Goal: Task Accomplishment & Management: Manage account settings

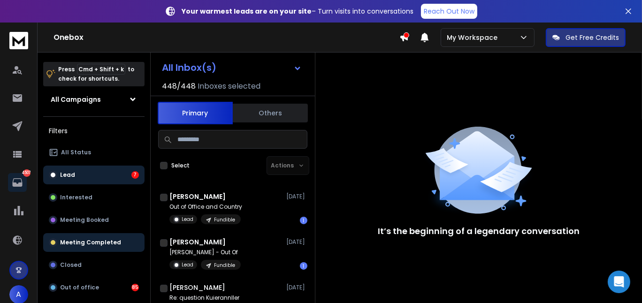
scroll to position [148, 0]
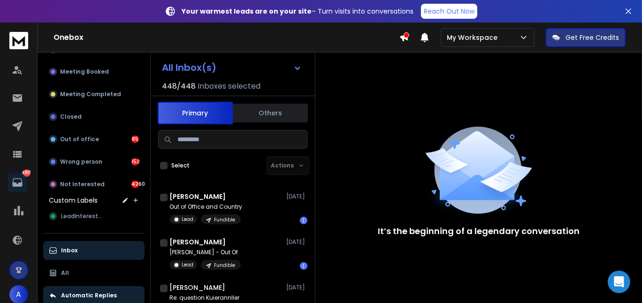
click at [111, 254] on button "Inbox" at bounding box center [93, 250] width 101 height 19
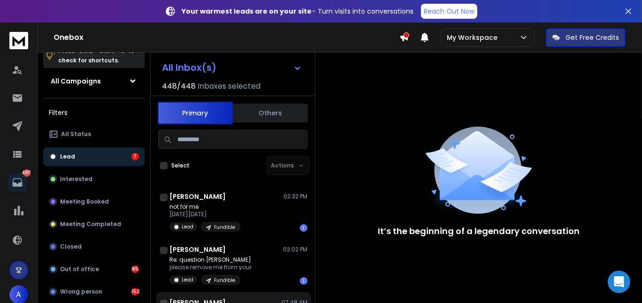
scroll to position [145, 0]
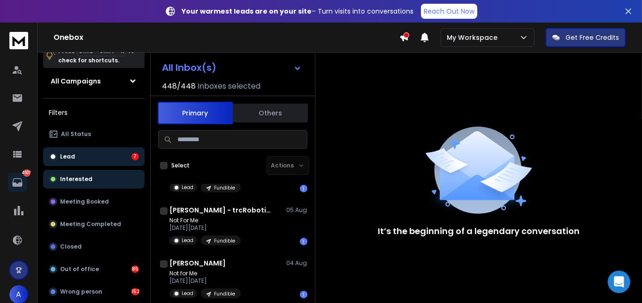
click at [83, 186] on button "Interested" at bounding box center [93, 179] width 101 height 19
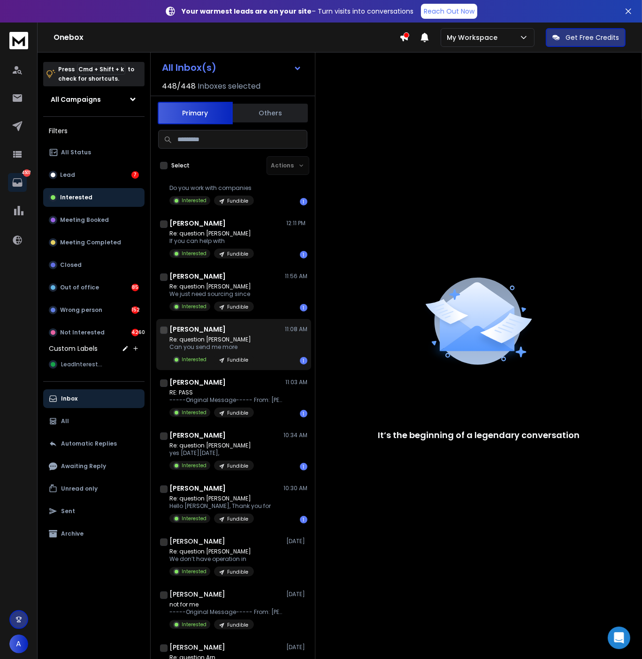
scroll to position [319, 0]
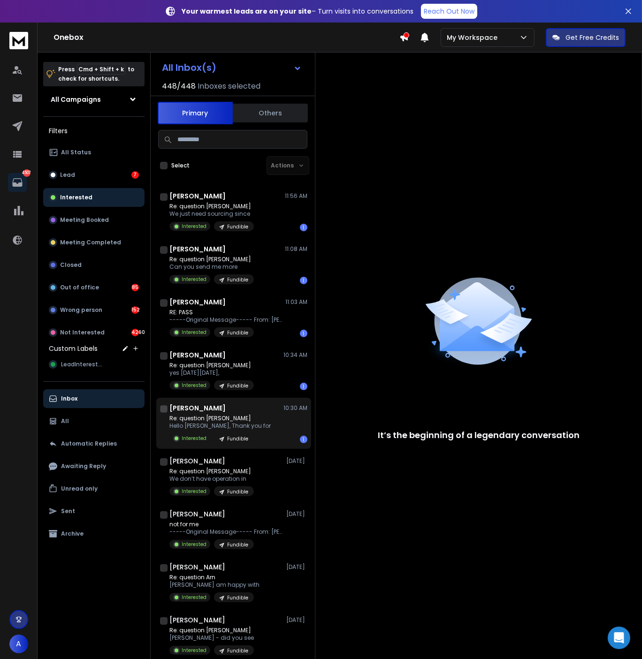
click at [268, 303] on div "Re: question [PERSON_NAME] Hello [PERSON_NAME], Thank you for Interested Fundib…" at bounding box center [238, 429] width 138 height 29
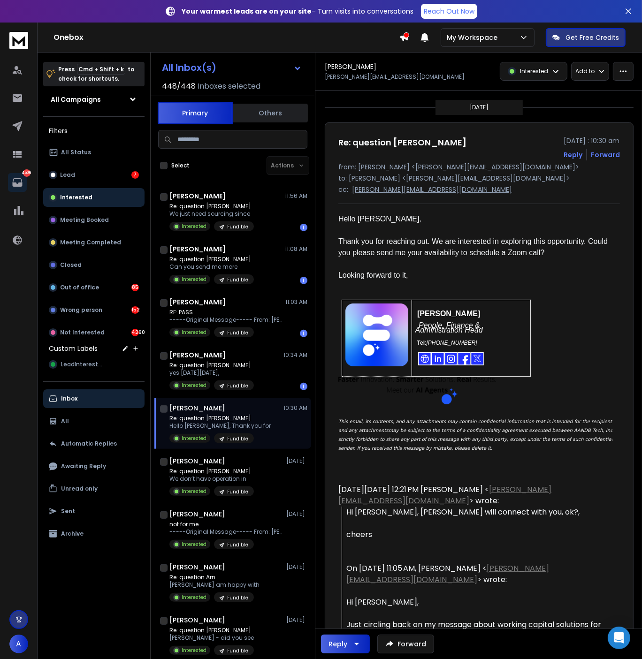
click at [546, 72] on p "Interested" at bounding box center [534, 72] width 28 height 8
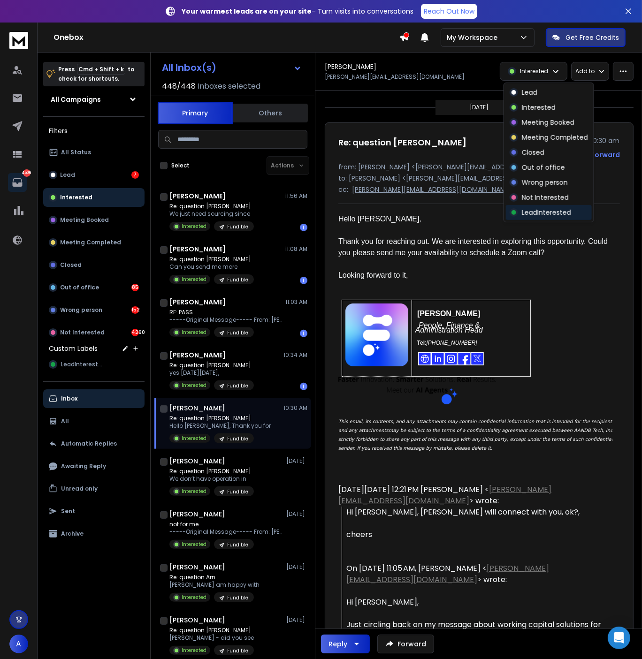
click at [541, 208] on p "LeadInterested" at bounding box center [546, 212] width 49 height 9
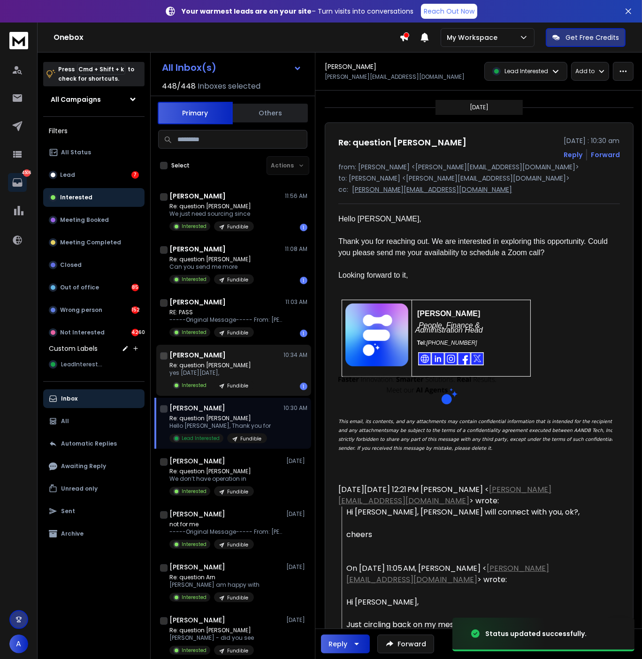
click at [221, 303] on div "Re: question [PERSON_NAME] yes [DATE][DATE], Interested Fundible" at bounding box center [211, 376] width 84 height 29
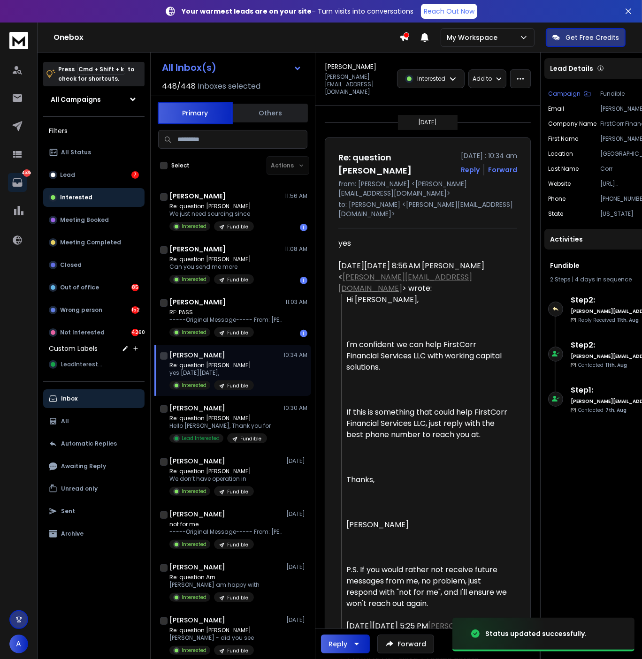
click at [443, 75] on p "Interested" at bounding box center [431, 79] width 28 height 8
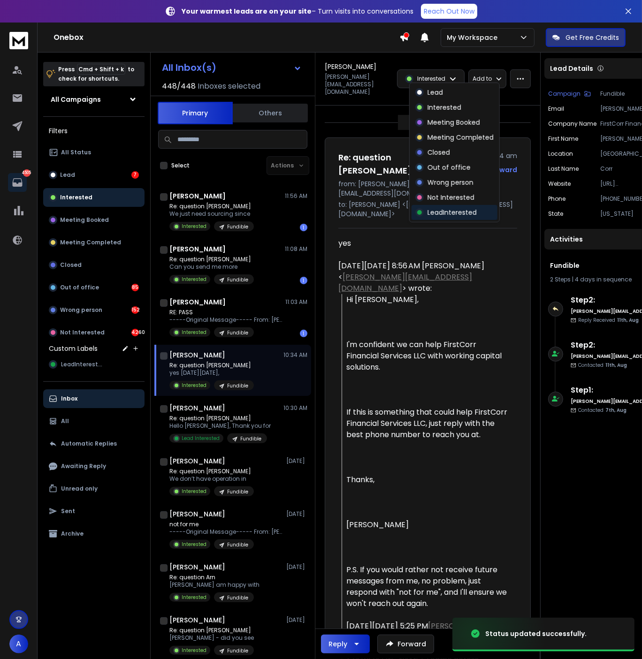
click at [439, 208] on p "LeadInterested" at bounding box center [451, 212] width 49 height 9
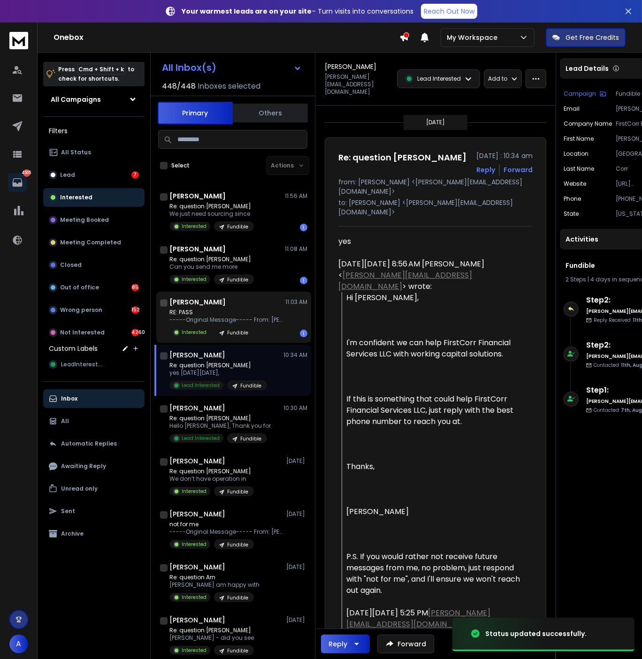
click at [228, 302] on div "[PERSON_NAME] 11:03 AM" at bounding box center [238, 301] width 138 height 9
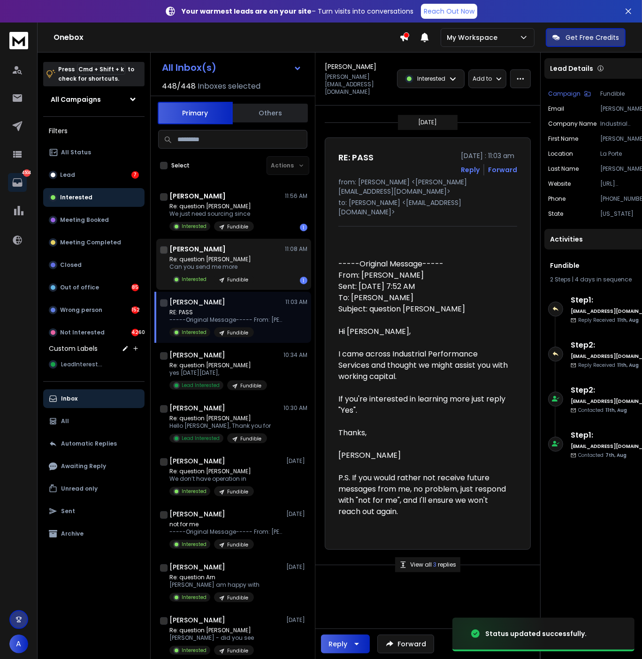
click at [238, 260] on p "Re: question [PERSON_NAME]" at bounding box center [211, 260] width 84 height 8
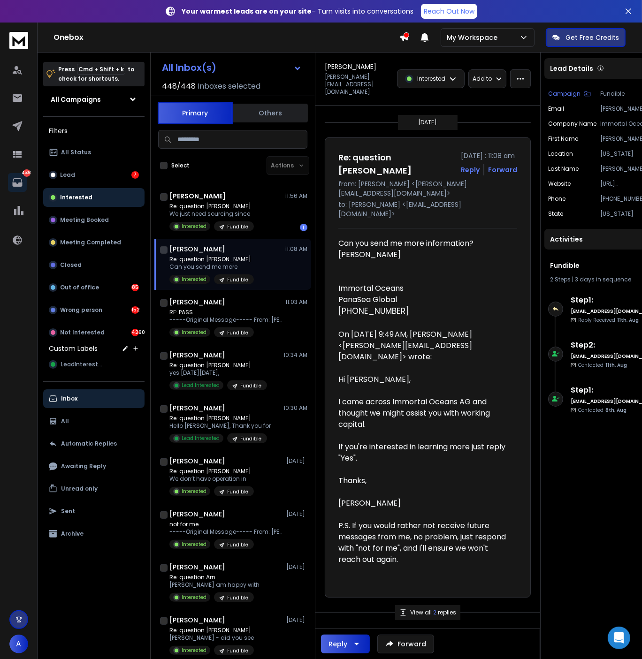
click at [464, 70] on div "Interested" at bounding box center [430, 79] width 67 height 18
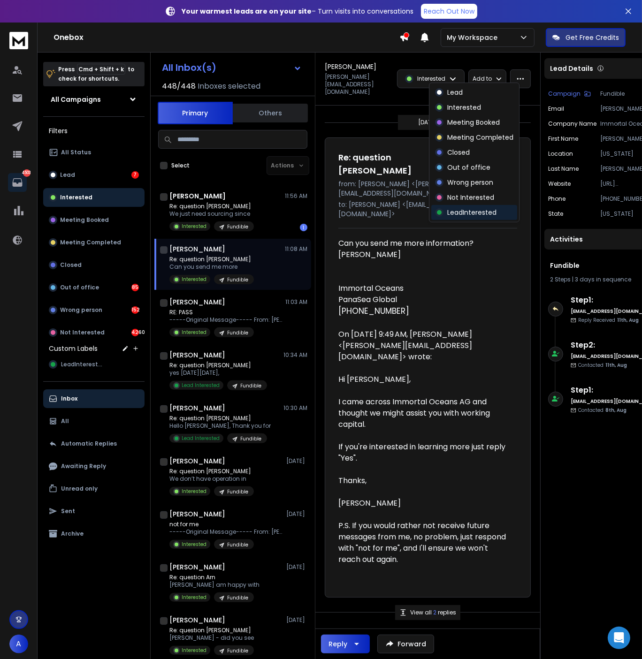
click at [461, 208] on p "LeadInterested" at bounding box center [471, 212] width 49 height 9
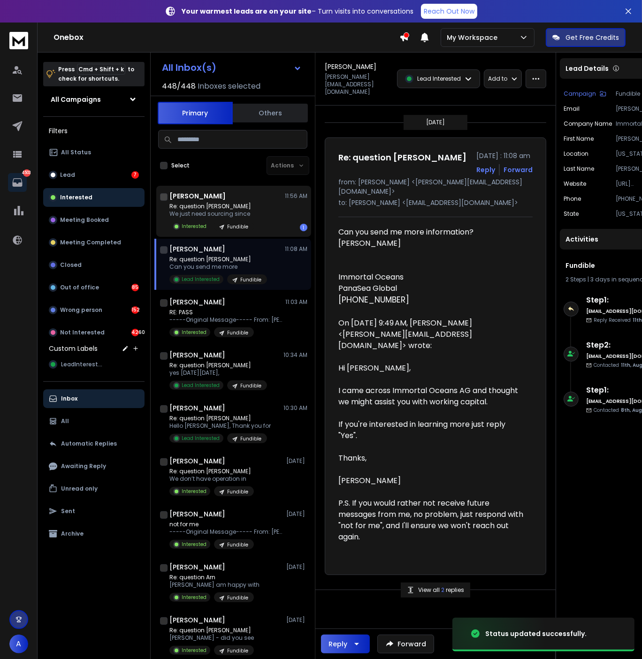
click at [233, 214] on p "We just need sourcing since" at bounding box center [211, 214] width 84 height 8
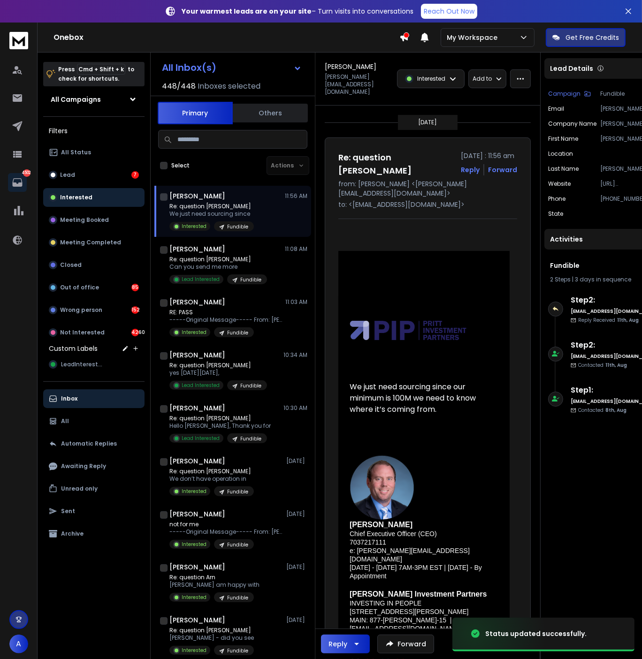
click at [440, 70] on div "Interested" at bounding box center [430, 79] width 67 height 18
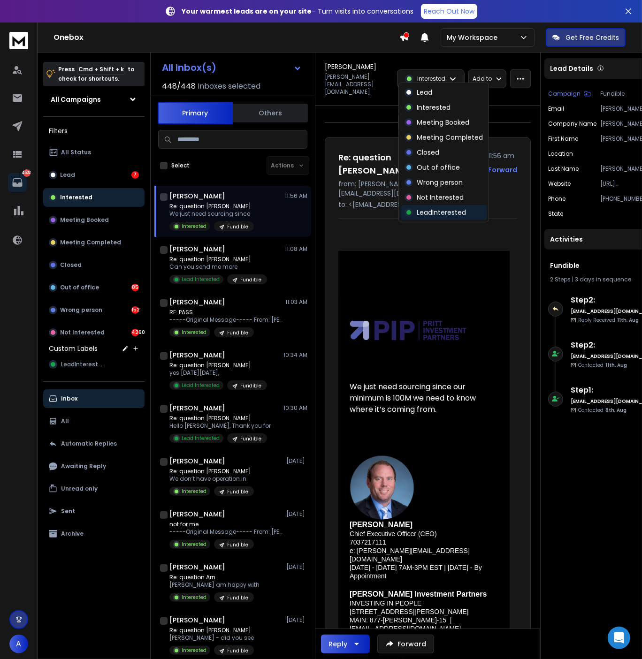
click at [425, 207] on div "LeadInterested" at bounding box center [444, 212] width 86 height 15
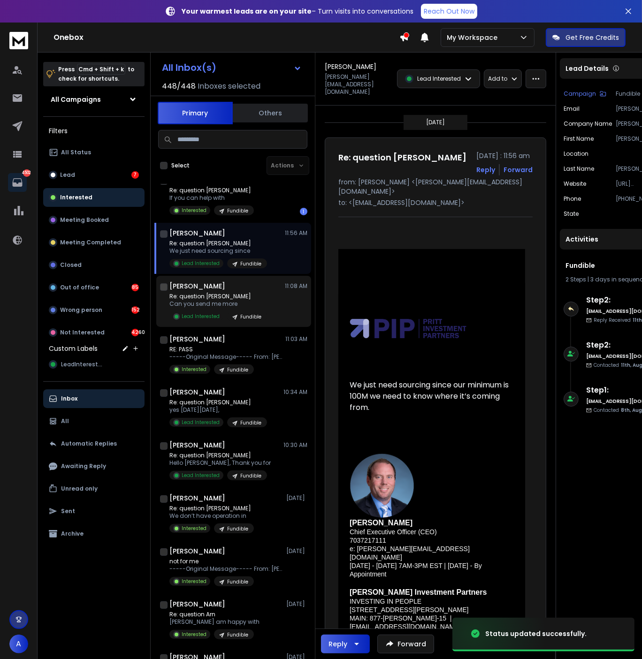
scroll to position [246, 0]
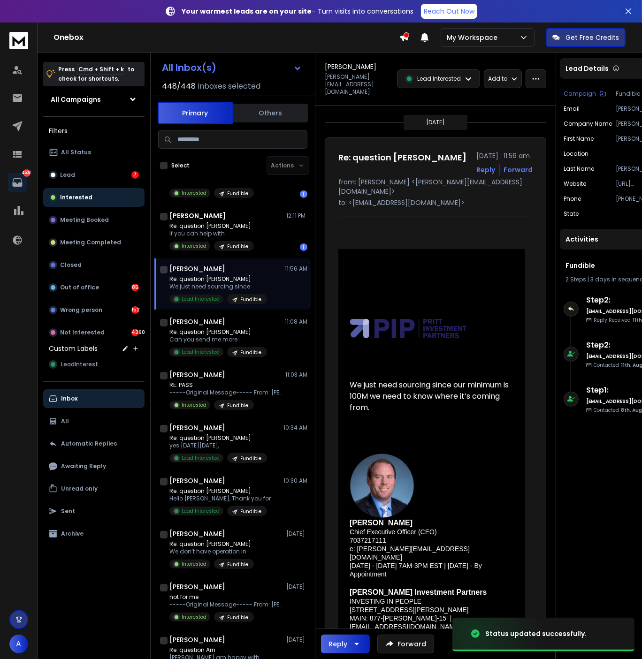
click at [261, 293] on div "Re: question [PERSON_NAME] We just need sourcing since Lead Interested Fundible" at bounding box center [218, 289] width 98 height 29
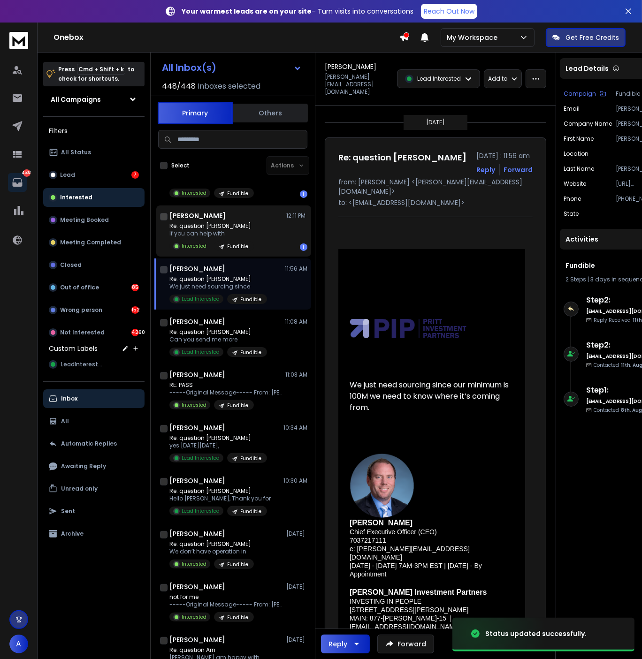
click at [259, 225] on div "Re: question [PERSON_NAME] If you can help with Interested Fundible 1" at bounding box center [238, 236] width 138 height 29
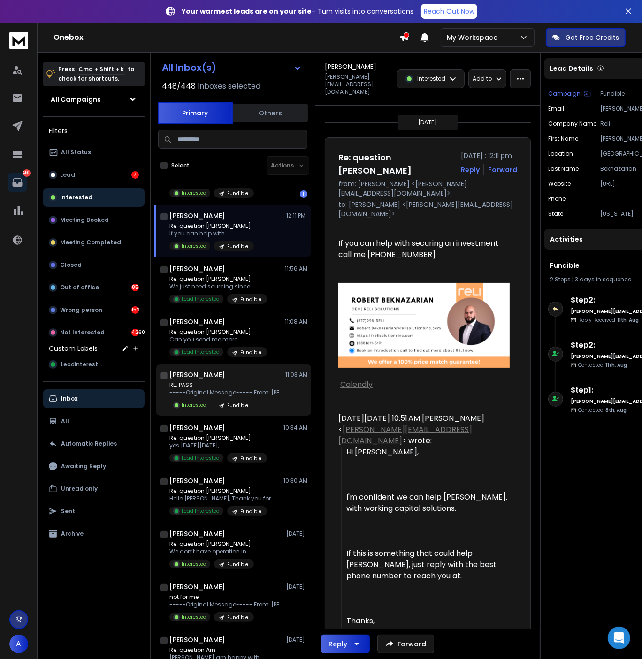
click at [254, 303] on div "[PERSON_NAME] 11:03 AM" at bounding box center [238, 374] width 138 height 9
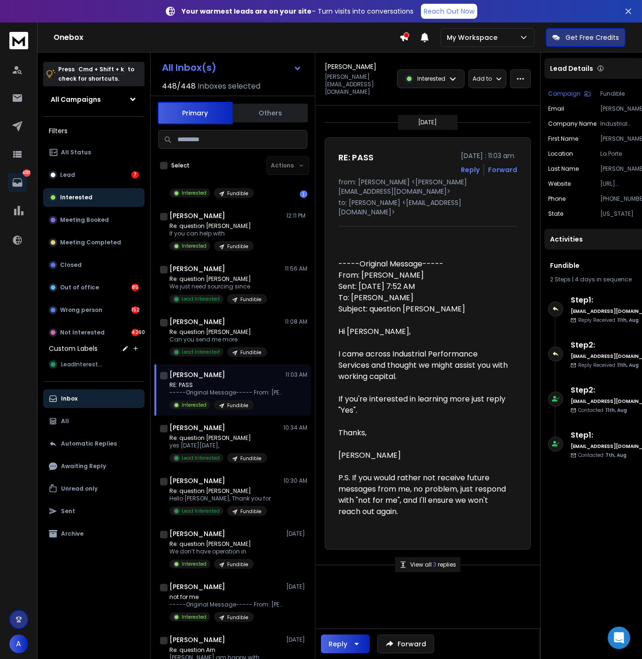
click at [413, 75] on div at bounding box center [409, 79] width 8 height 8
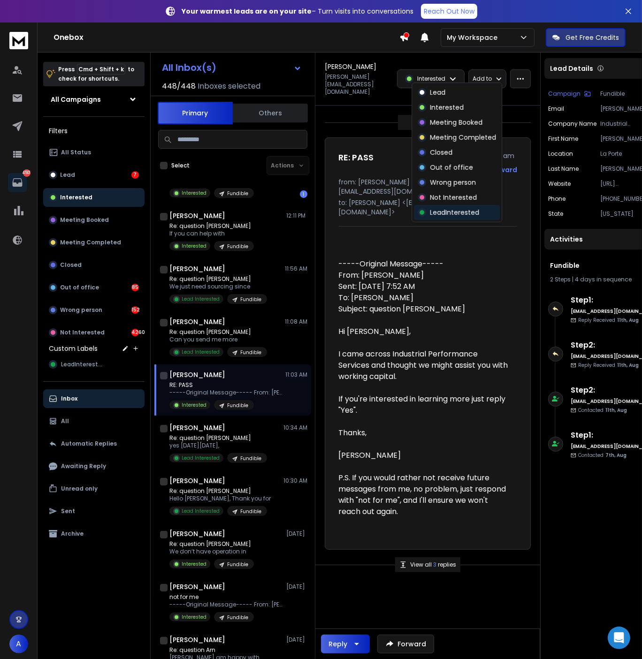
click at [438, 209] on p "LeadInterested" at bounding box center [454, 212] width 49 height 9
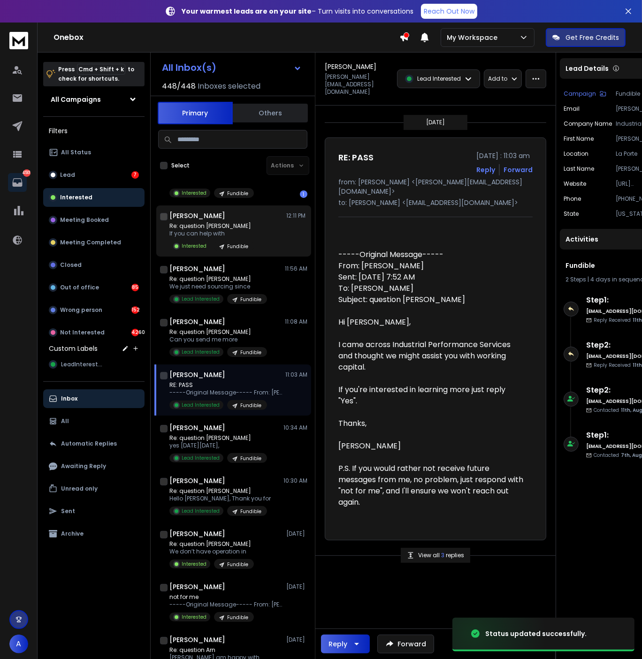
click at [225, 214] on h1 "[PERSON_NAME]" at bounding box center [197, 215] width 56 height 9
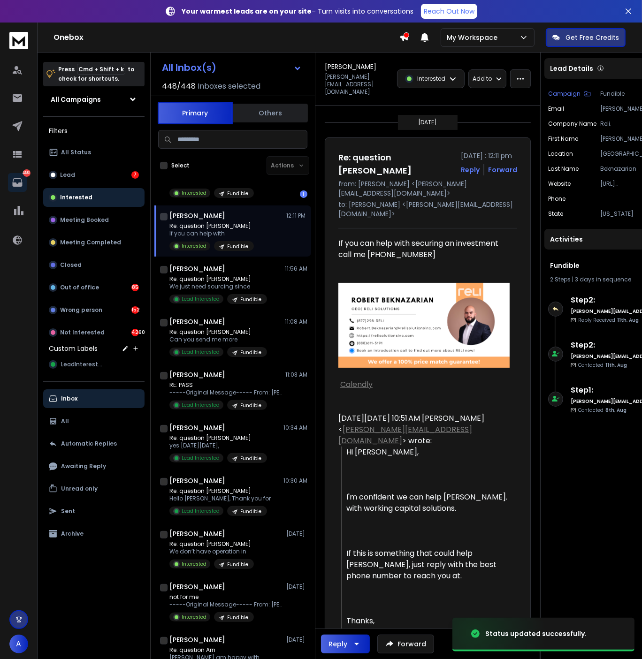
click at [445, 75] on p "Interested" at bounding box center [431, 79] width 28 height 8
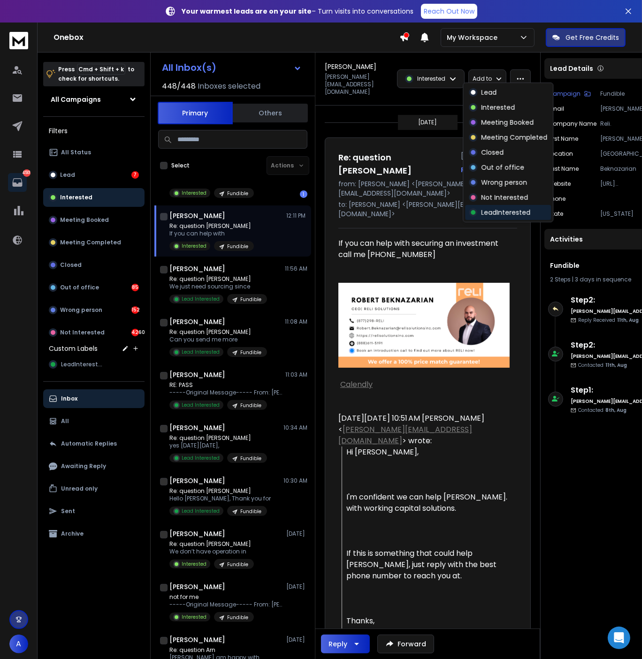
click at [493, 210] on p "LeadInterested" at bounding box center [505, 212] width 49 height 9
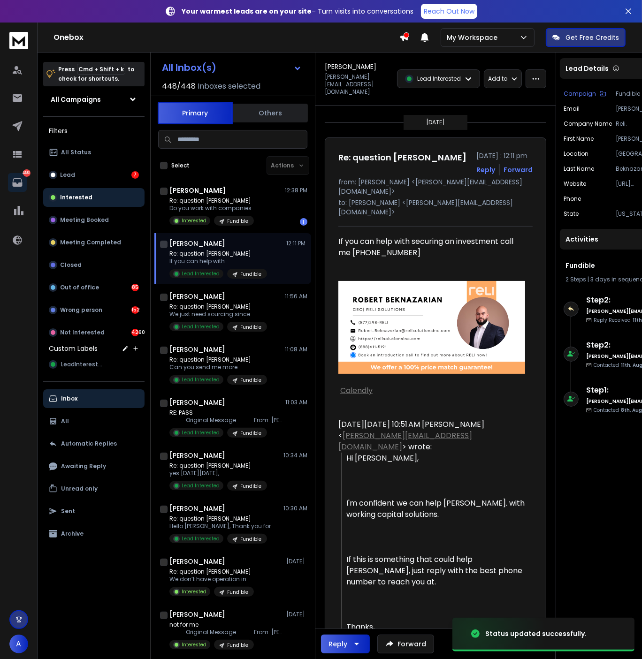
scroll to position [176, 0]
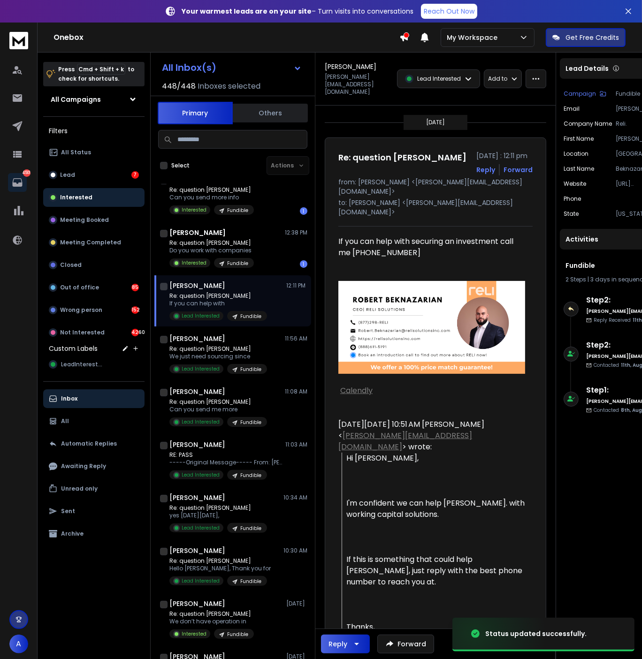
click at [239, 250] on p "Do you work with companies" at bounding box center [211, 251] width 84 height 8
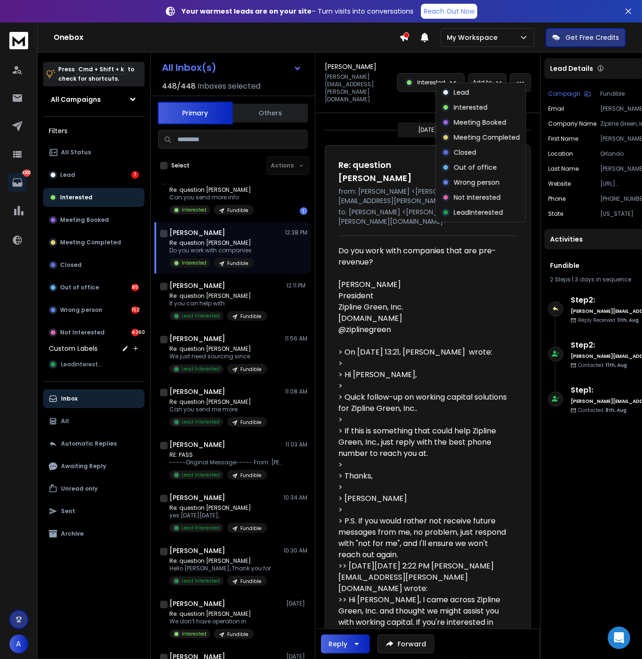
click at [460, 77] on div "Interested" at bounding box center [430, 83] width 67 height 18
click at [463, 211] on p "LeadInterested" at bounding box center [478, 212] width 49 height 9
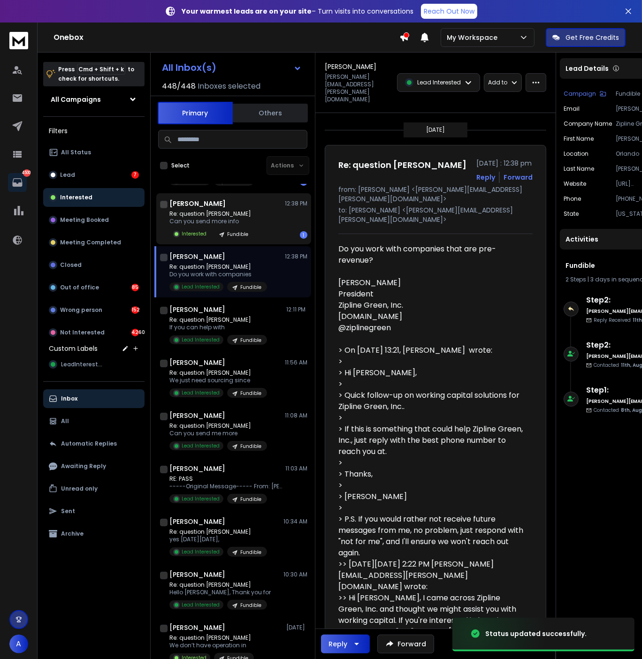
scroll to position [152, 0]
click at [243, 226] on div "Re: question [PERSON_NAME] Can you send more info Interested Fundible" at bounding box center [211, 225] width 84 height 29
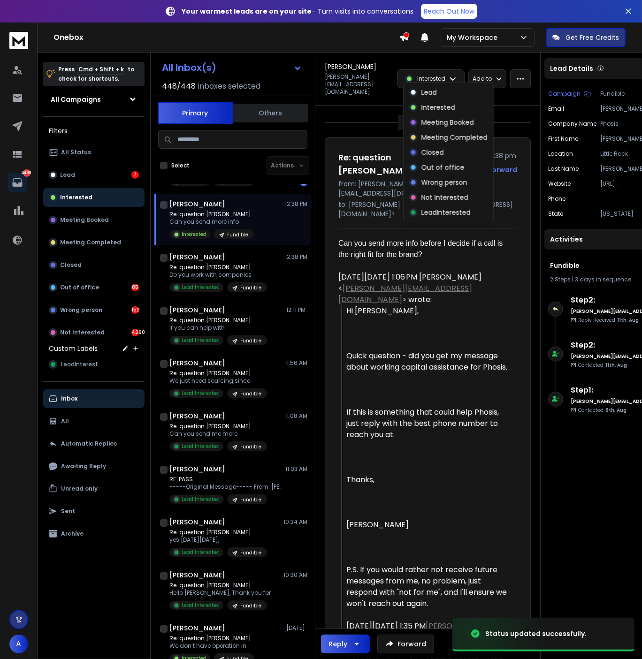
click at [429, 75] on p "Interested" at bounding box center [431, 79] width 28 height 8
click at [428, 208] on p "LeadInterested" at bounding box center [445, 212] width 49 height 9
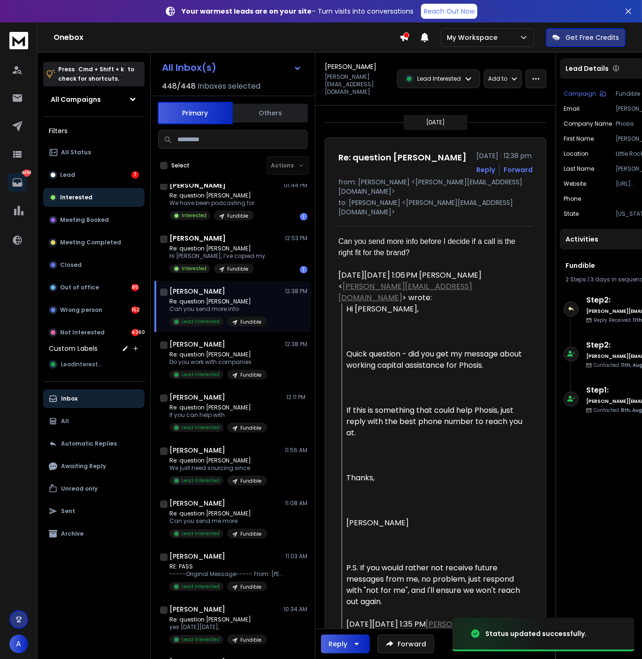
scroll to position [65, 0]
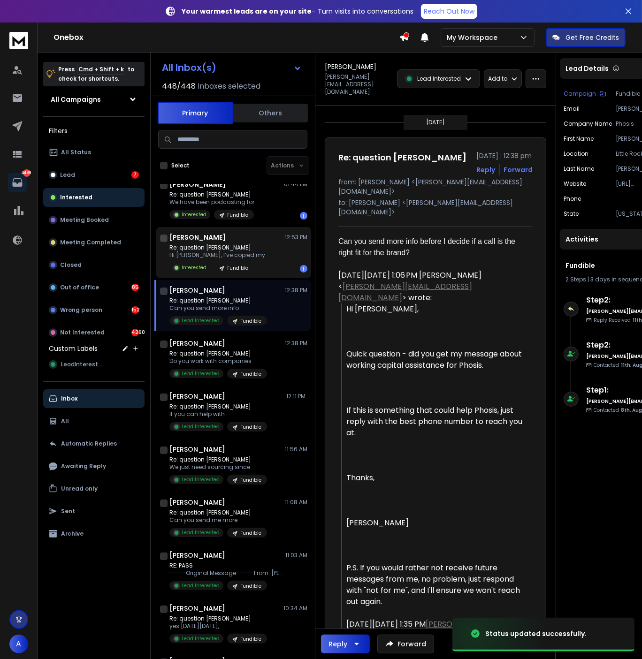
click at [231, 244] on p "Re: question [PERSON_NAME]" at bounding box center [217, 248] width 96 height 8
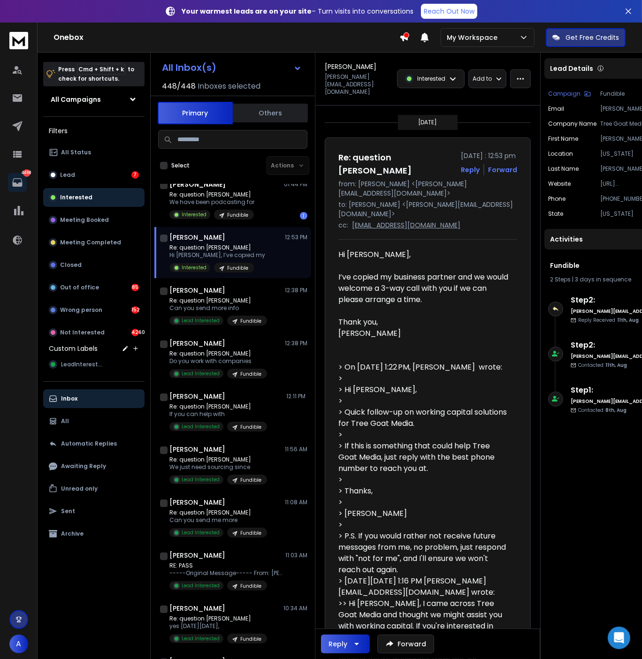
click at [464, 70] on div "Interested" at bounding box center [430, 79] width 67 height 18
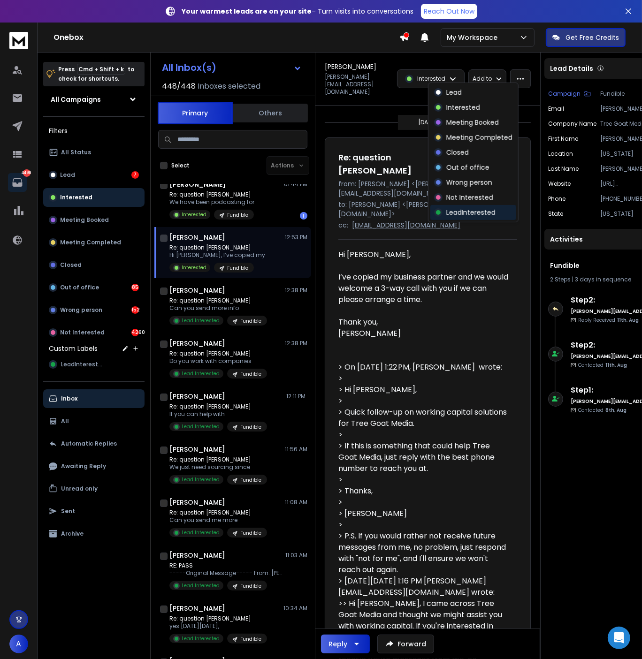
click at [456, 212] on p "LeadInterested" at bounding box center [470, 212] width 49 height 9
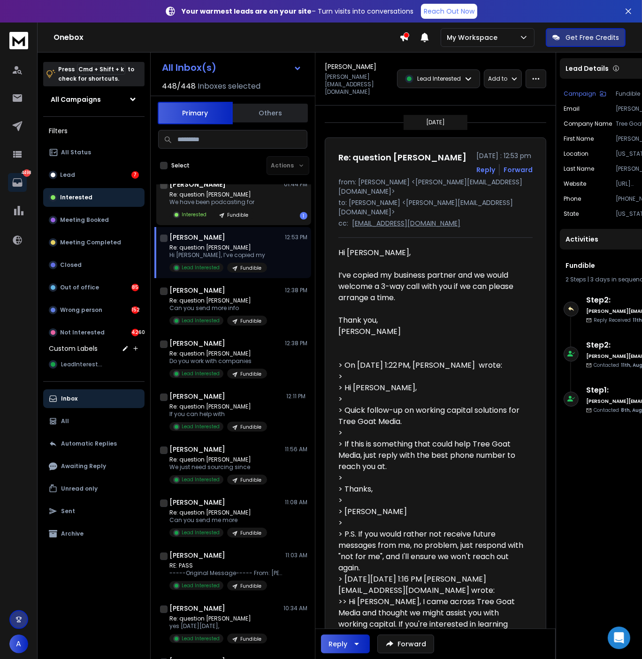
click at [201, 195] on p "Re: question [PERSON_NAME]" at bounding box center [211, 195] width 85 height 8
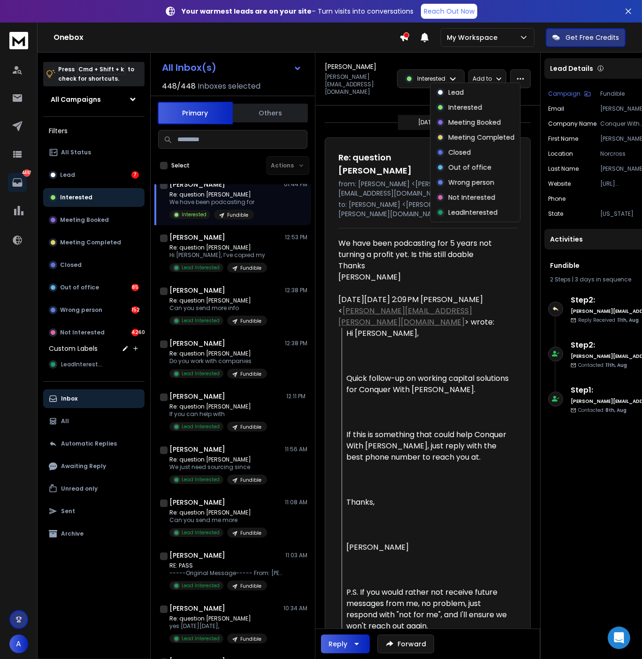
click at [464, 79] on div "Interested" at bounding box center [430, 79] width 67 height 18
click at [449, 210] on p "LeadInterested" at bounding box center [472, 212] width 49 height 9
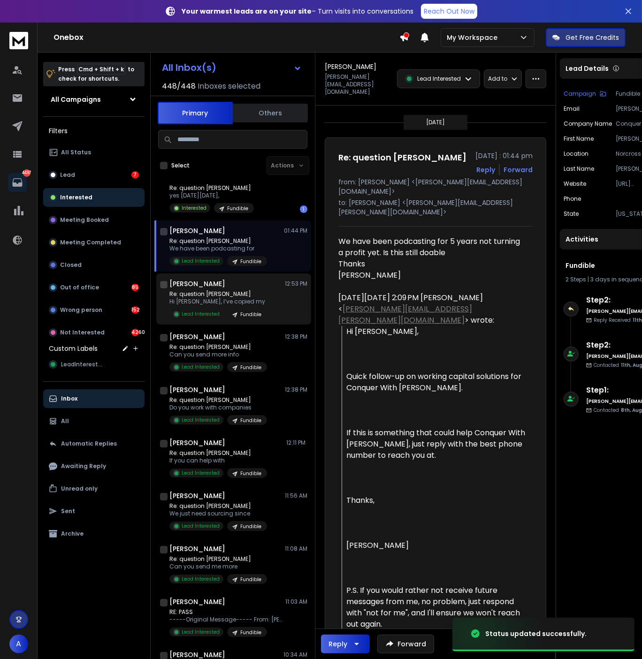
scroll to position [0, 0]
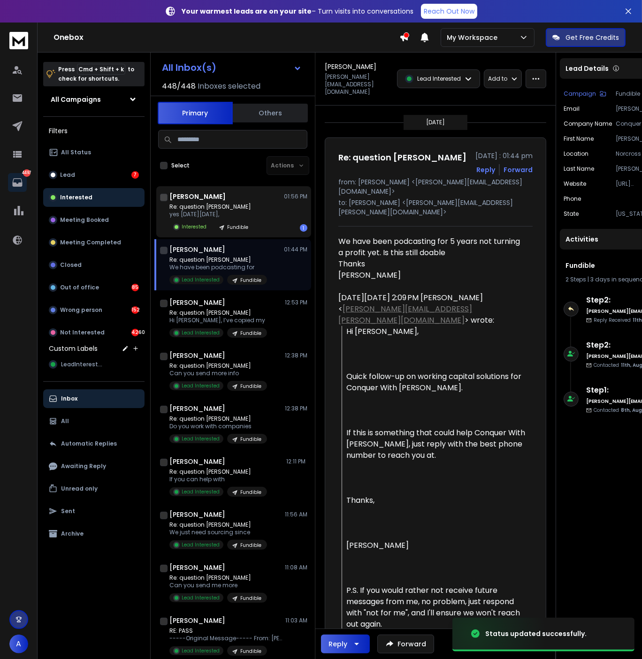
click at [261, 209] on div "Re: question [PERSON_NAME] yes [DATE][DATE], Interested Fundible 1" at bounding box center [238, 217] width 138 height 29
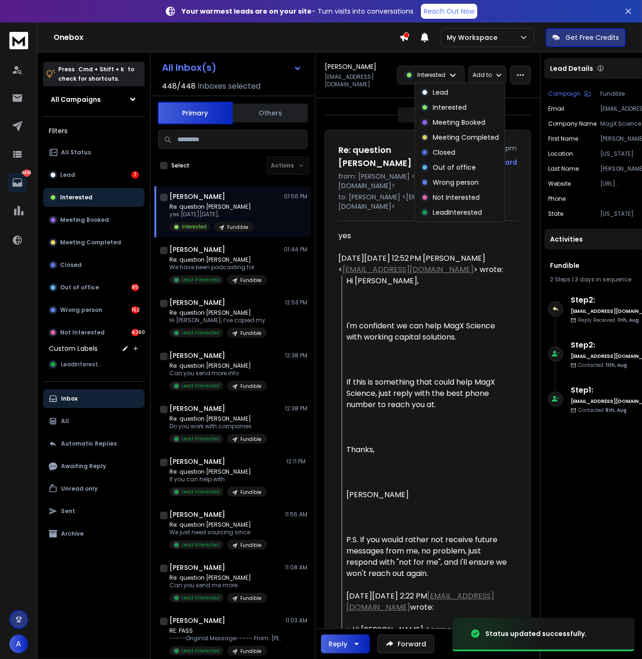
click at [436, 71] on p "Interested" at bounding box center [431, 75] width 28 height 8
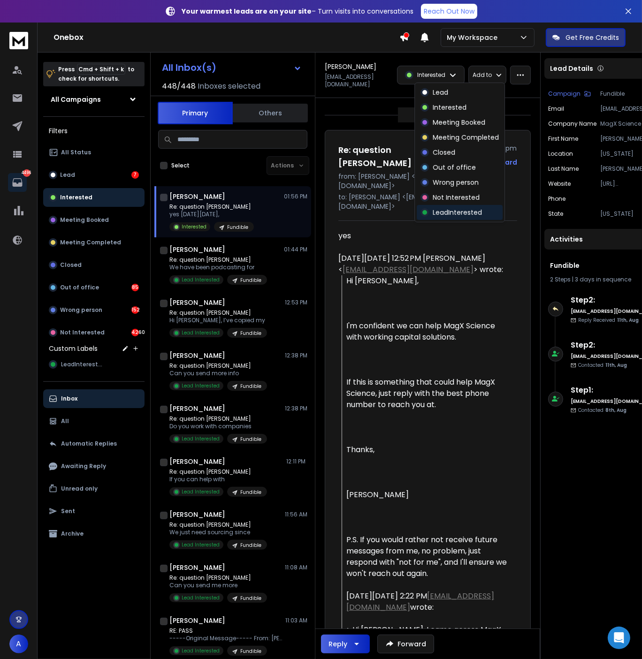
click at [459, 212] on p "LeadInterested" at bounding box center [456, 212] width 49 height 9
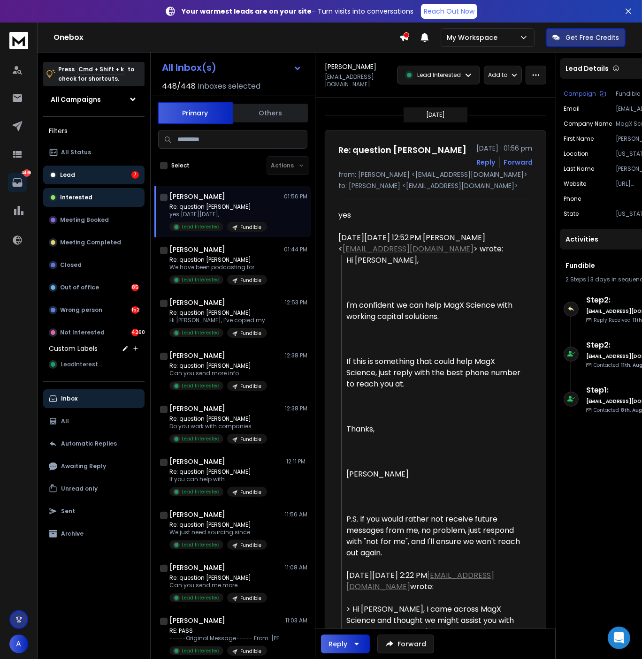
click at [83, 173] on button "Lead 7" at bounding box center [93, 175] width 101 height 19
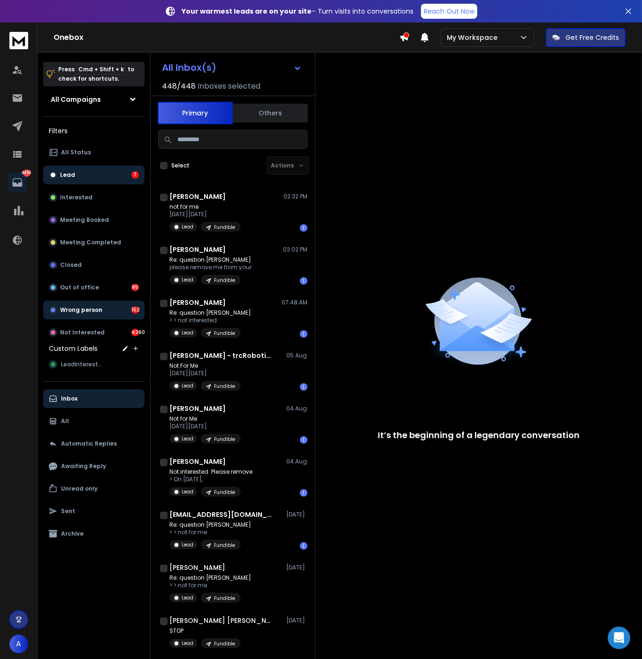
click at [85, 303] on p "Wrong person" at bounding box center [81, 310] width 42 height 8
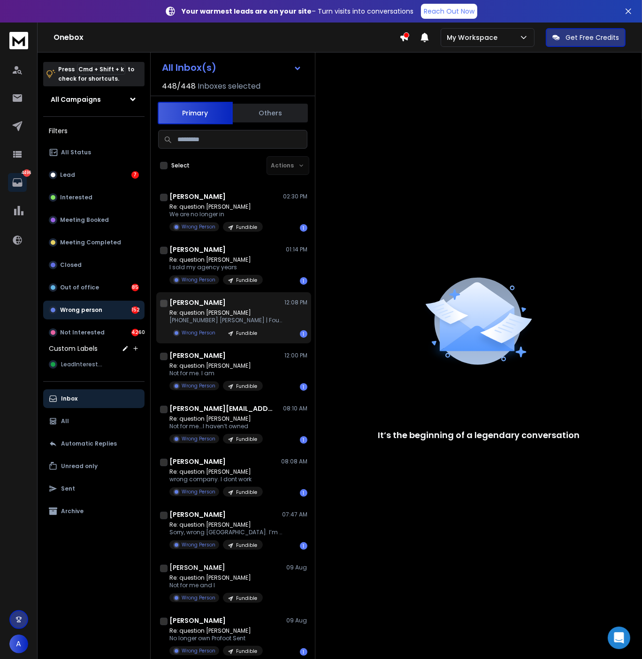
click at [207, 303] on h1 "[PERSON_NAME]" at bounding box center [197, 302] width 56 height 9
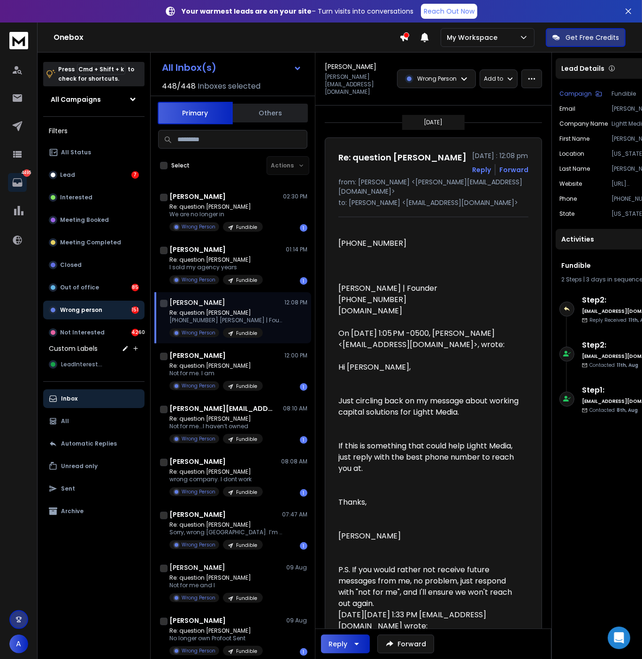
click at [452, 75] on p "Wrong Person" at bounding box center [436, 79] width 39 height 8
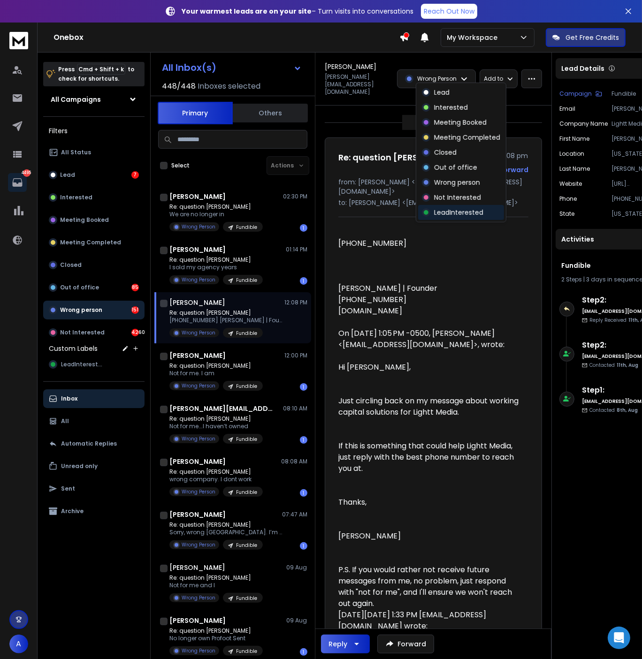
click at [455, 213] on p "LeadInterested" at bounding box center [458, 212] width 49 height 9
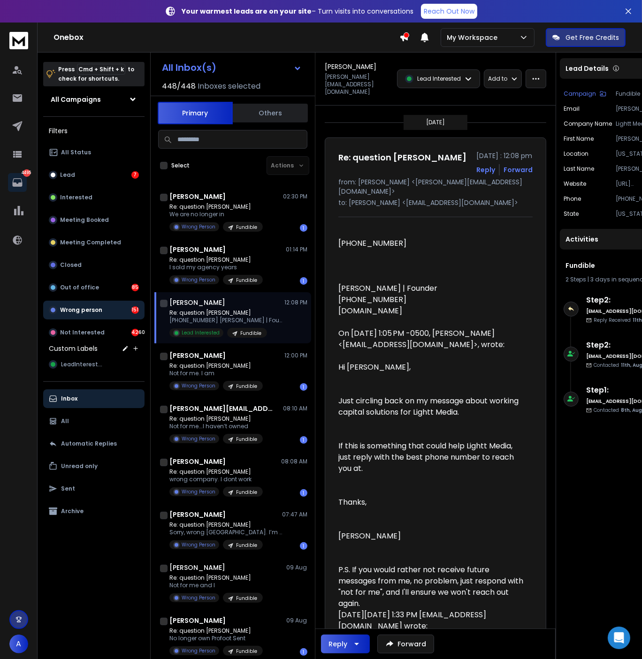
click at [76, 303] on button "LeadInterested" at bounding box center [93, 364] width 101 height 19
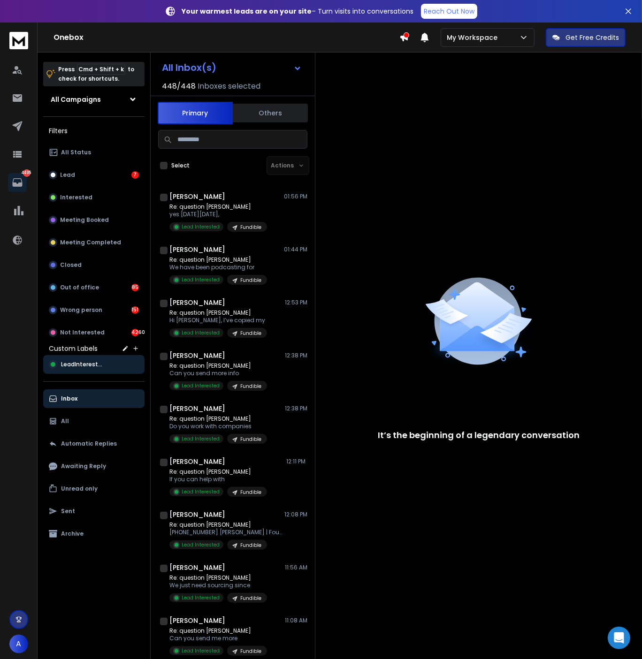
click at [497, 150] on div "It’s the beginning of a legendary conversation" at bounding box center [478, 333] width 326 height 560
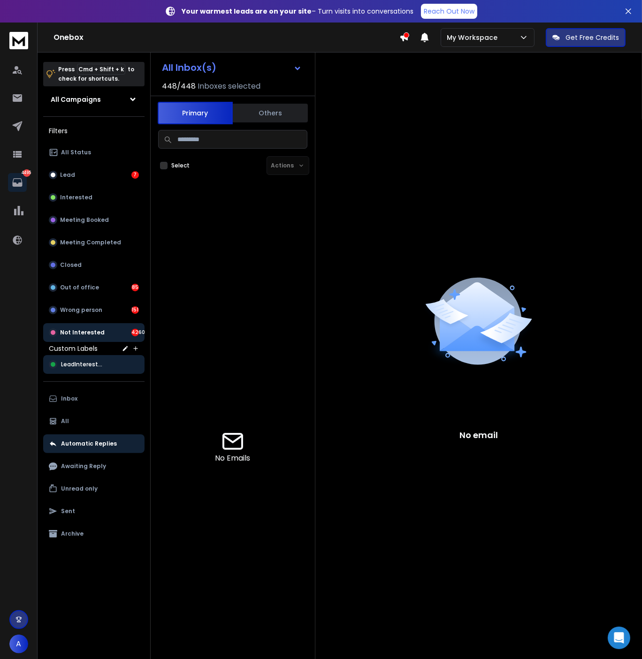
click at [98, 303] on p "Not Interested" at bounding box center [82, 333] width 45 height 8
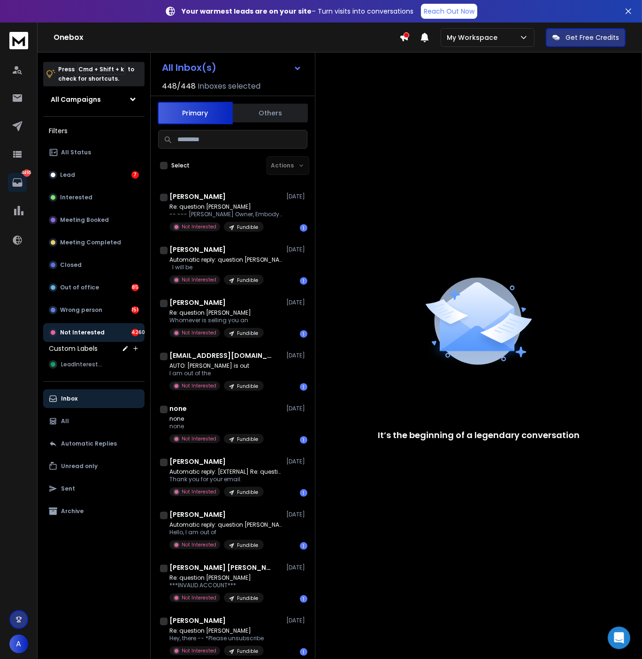
click at [87, 303] on span "LeadInterested" at bounding box center [83, 365] width 44 height 8
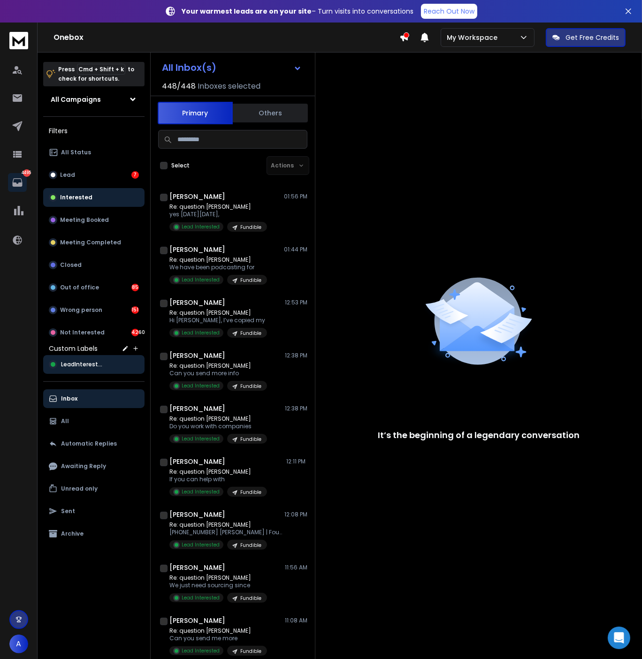
click at [79, 198] on p "Interested" at bounding box center [76, 198] width 32 height 8
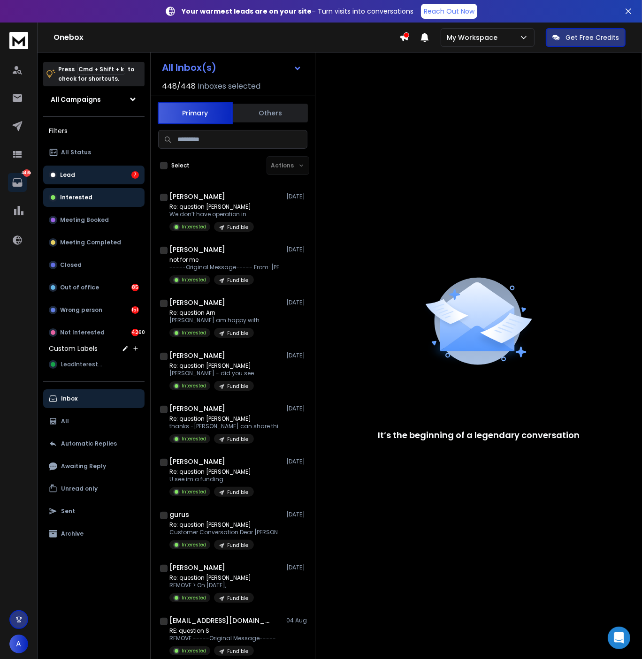
click at [83, 174] on button "Lead 7" at bounding box center [93, 175] width 101 height 19
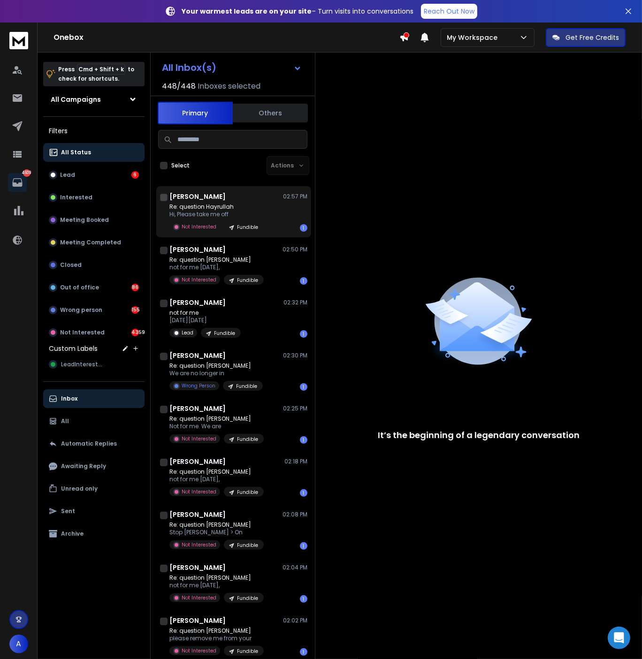
click at [230, 203] on p "Re: question Hayrullah" at bounding box center [216, 207] width 94 height 8
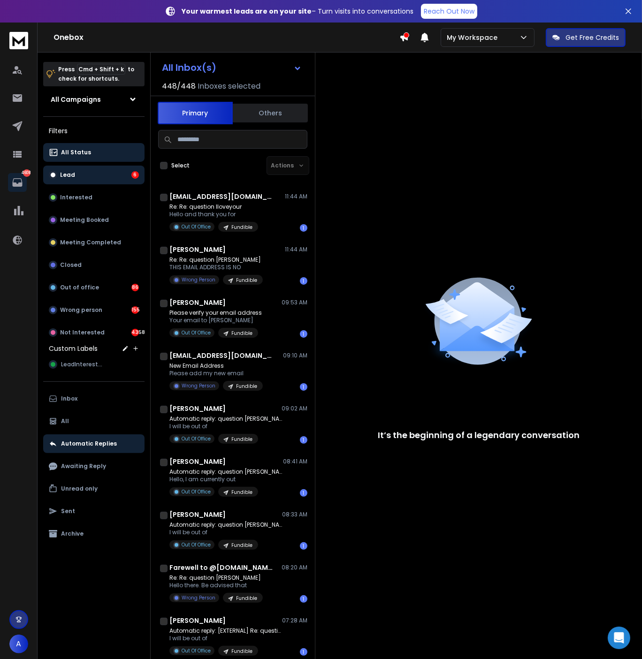
click at [91, 173] on button "Lead 6" at bounding box center [93, 175] width 101 height 19
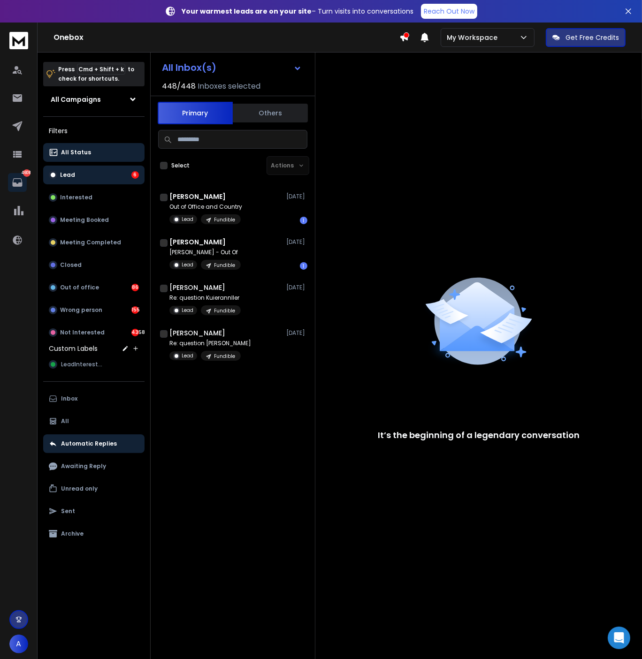
click at [103, 151] on button "All Status" at bounding box center [93, 152] width 101 height 19
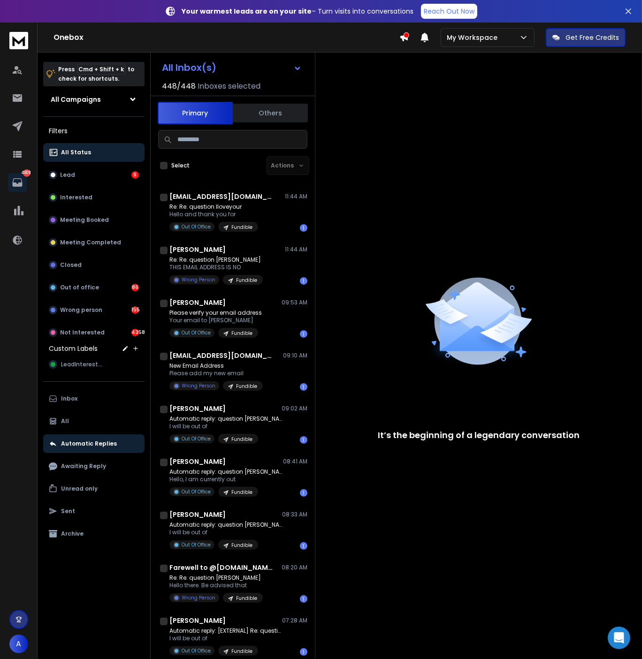
click at [341, 127] on div "It’s the beginning of a legendary conversation" at bounding box center [478, 333] width 326 height 560
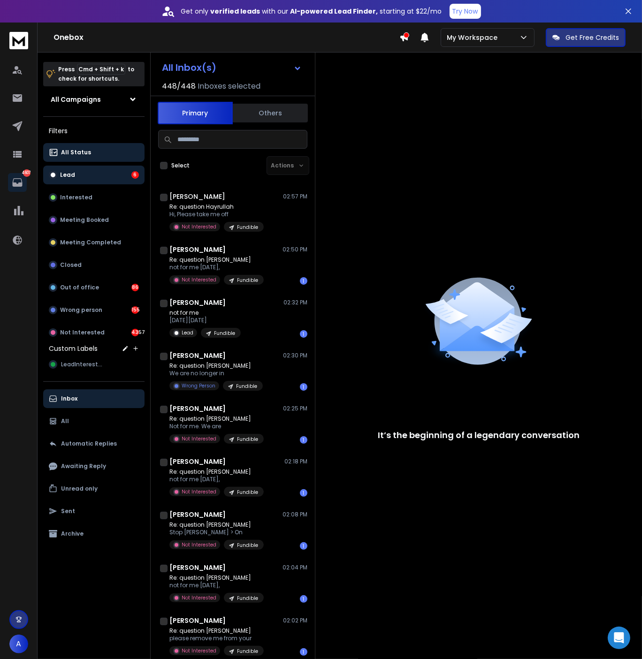
click at [79, 170] on button "Lead 6" at bounding box center [93, 175] width 101 height 19
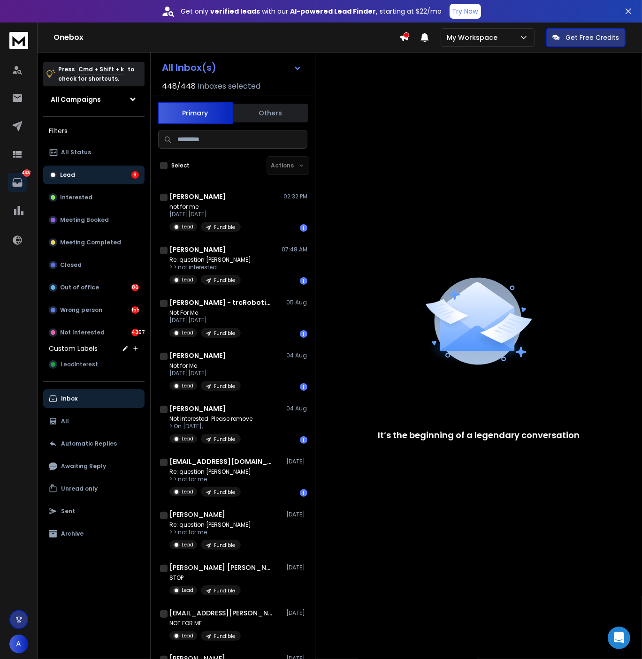
click at [86, 159] on button "All Status" at bounding box center [93, 152] width 101 height 19
